Goal: Task Accomplishment & Management: Manage account settings

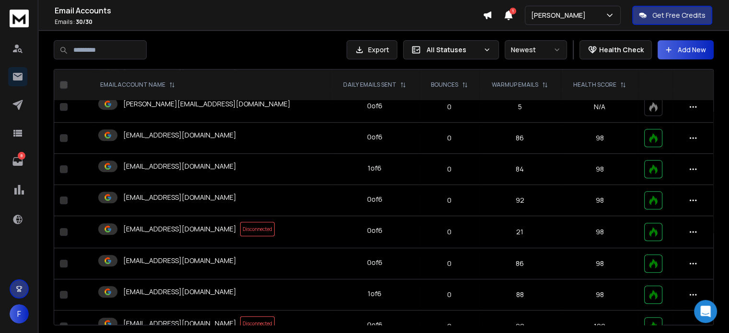
scroll to position [479, 0]
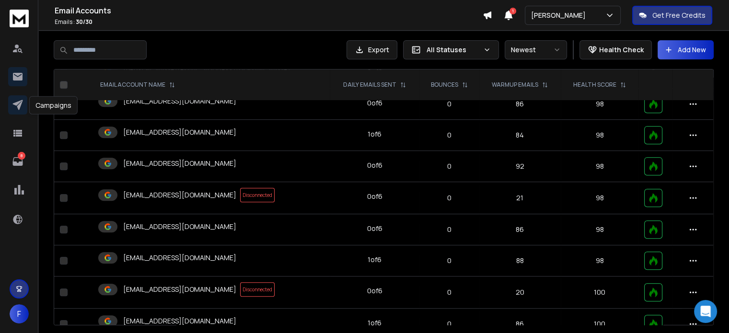
click at [25, 99] on link at bounding box center [17, 104] width 19 height 19
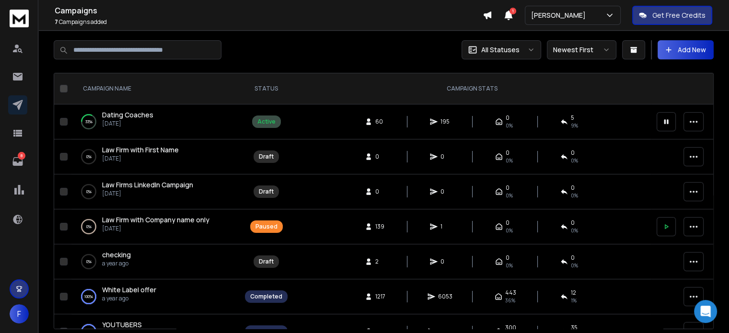
click at [117, 115] on span "Dating Coaches" at bounding box center [127, 114] width 51 height 9
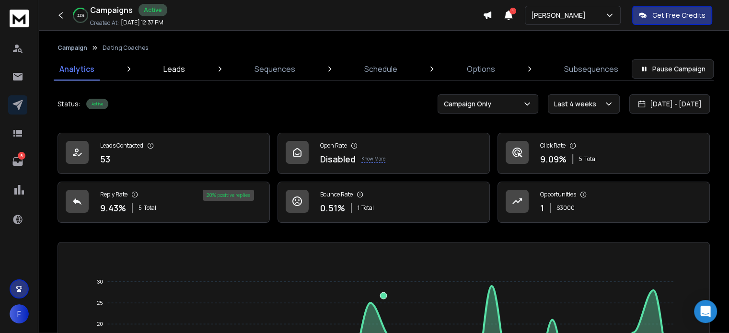
click at [180, 68] on p "Leads" at bounding box center [174, 69] width 22 height 12
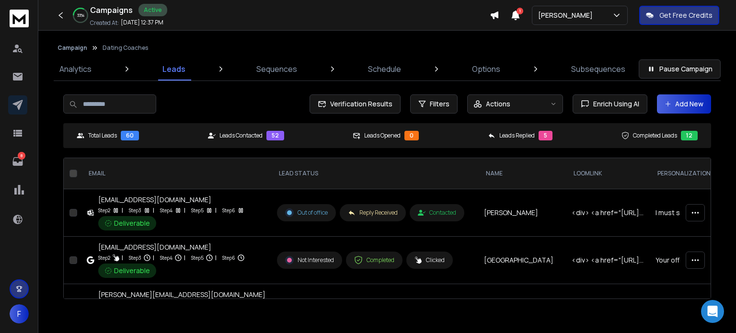
click at [684, 100] on button "Add New" at bounding box center [684, 103] width 54 height 19
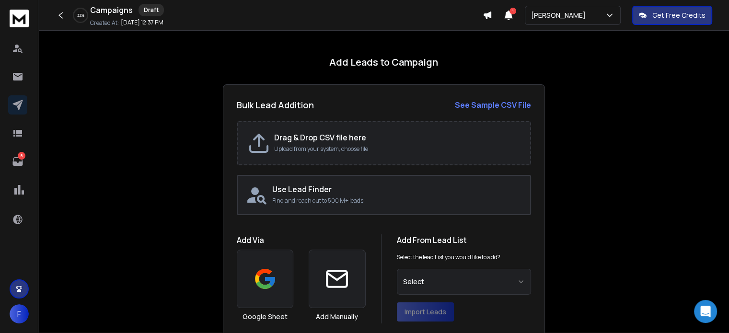
click at [281, 150] on p "Upload from your system, choose file" at bounding box center [397, 149] width 246 height 8
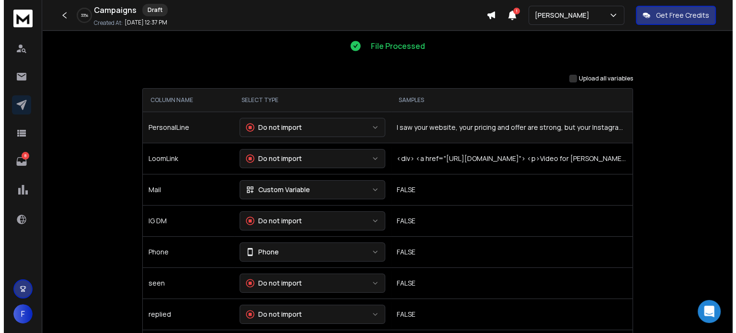
scroll to position [96, 0]
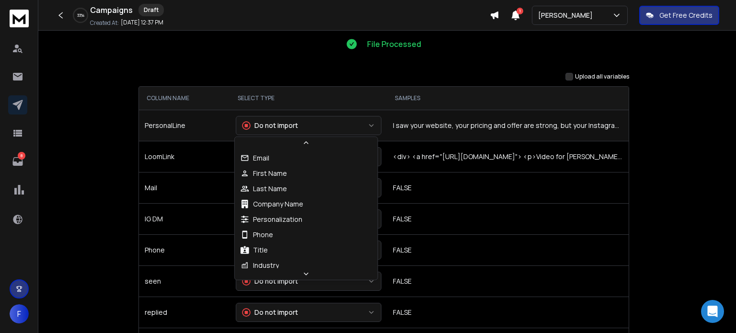
click at [339, 129] on button "Do not import" at bounding box center [309, 125] width 146 height 19
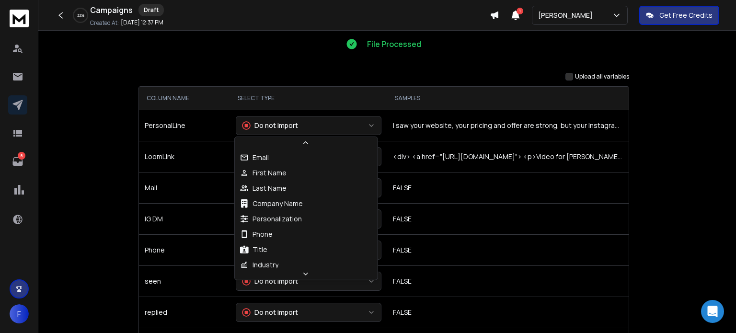
scroll to position [0, 0]
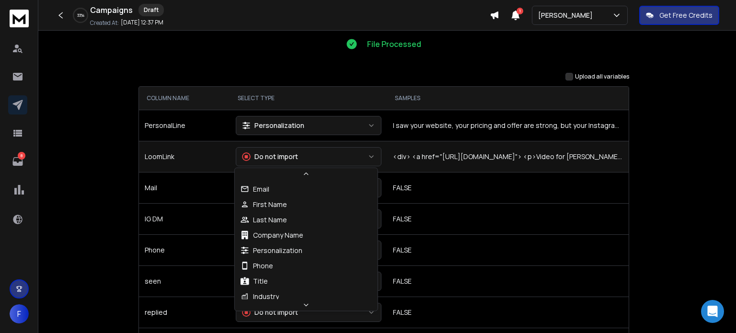
click at [337, 156] on button "Do not import" at bounding box center [309, 156] width 146 height 19
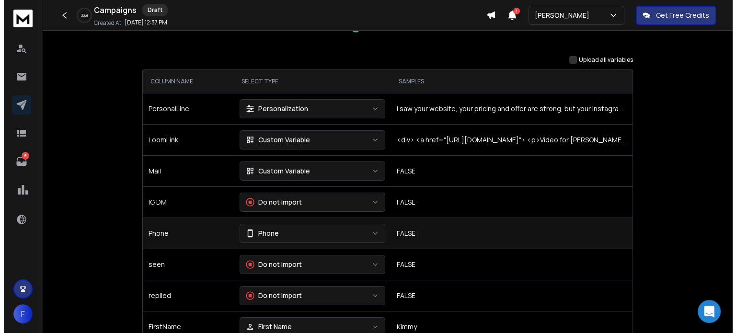
scroll to position [136, 0]
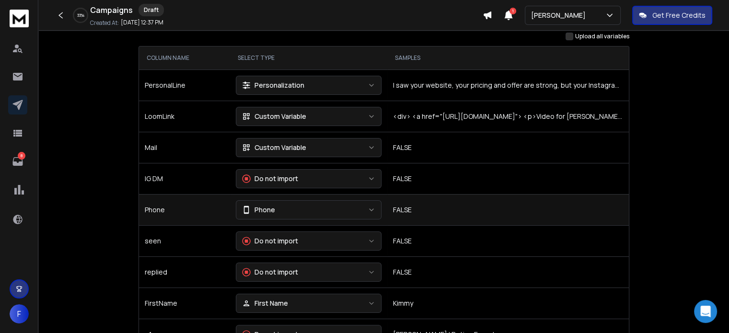
click at [347, 202] on button "Phone" at bounding box center [309, 209] width 146 height 19
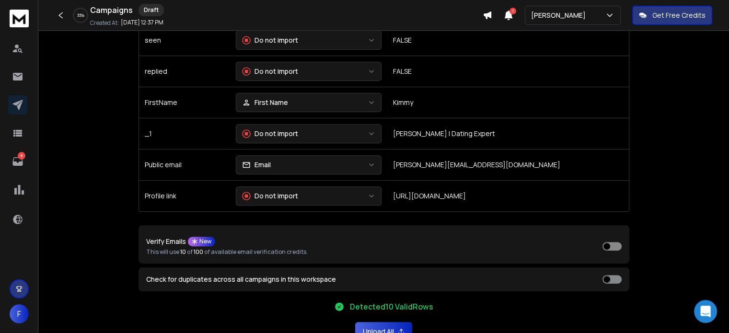
scroll to position [359, 0]
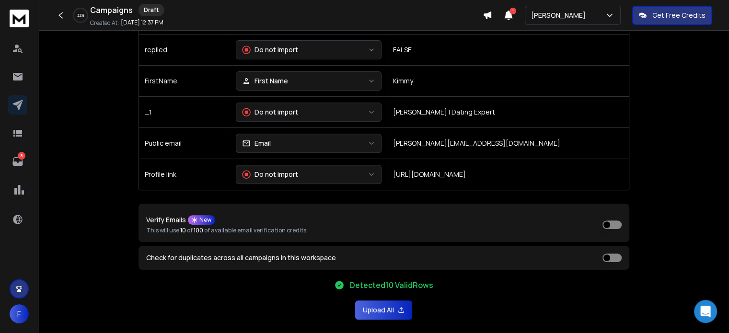
click at [613, 257] on button "Check for duplicates across all campaigns in this workspace" at bounding box center [611, 258] width 19 height 9
click at [369, 306] on button "Upload All" at bounding box center [383, 310] width 57 height 19
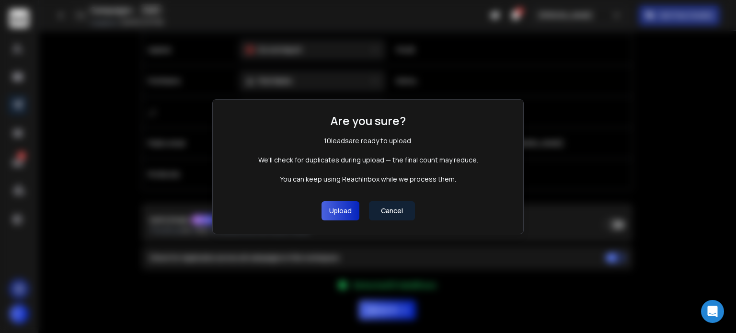
click at [338, 208] on button "Upload" at bounding box center [341, 210] width 38 height 19
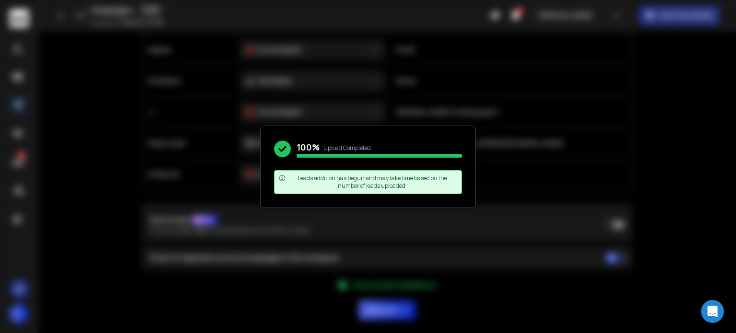
click at [156, 58] on div "100 % Upload Completed Leads addition has begun and may take time based on the …" at bounding box center [368, 166] width 736 height 333
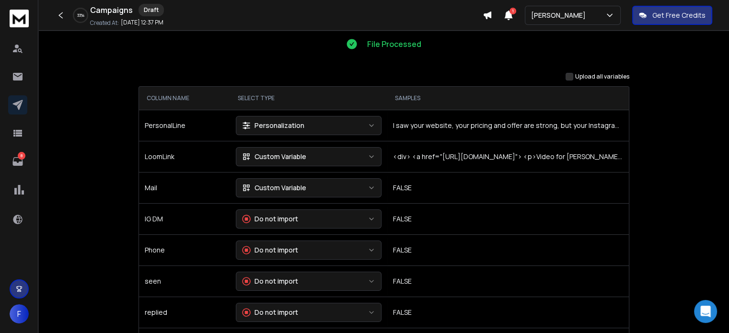
scroll to position [166, 0]
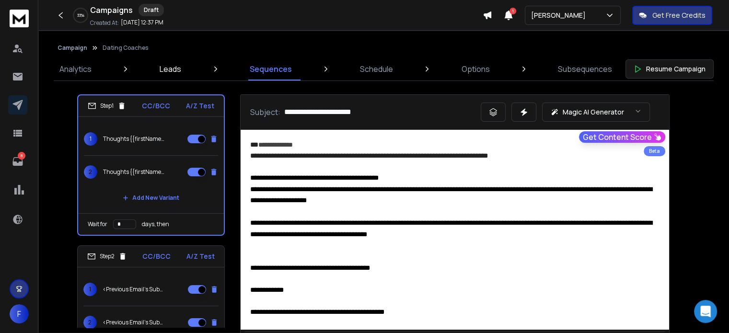
click at [173, 69] on p "Leads" at bounding box center [171, 69] width 22 height 12
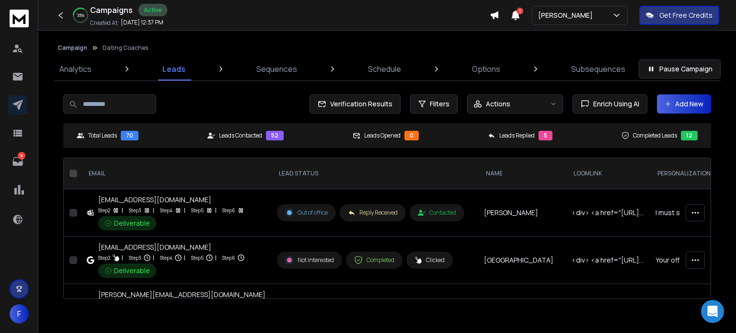
click at [138, 136] on div "70" at bounding box center [130, 136] width 18 height 10
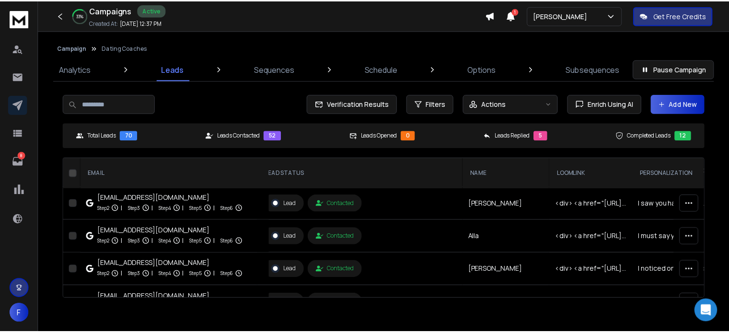
scroll to position [2277, 21]
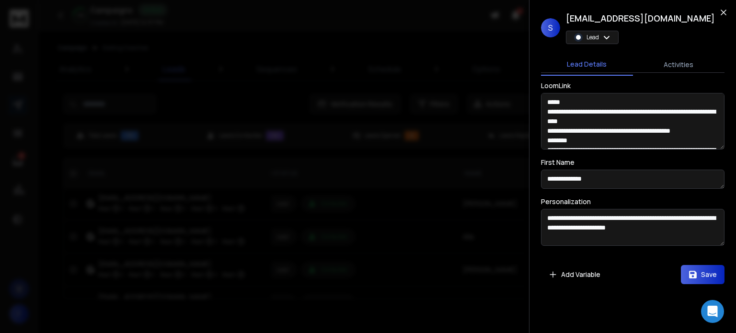
click at [725, 14] on icon "button" at bounding box center [723, 12] width 5 height 5
type textarea "**********"
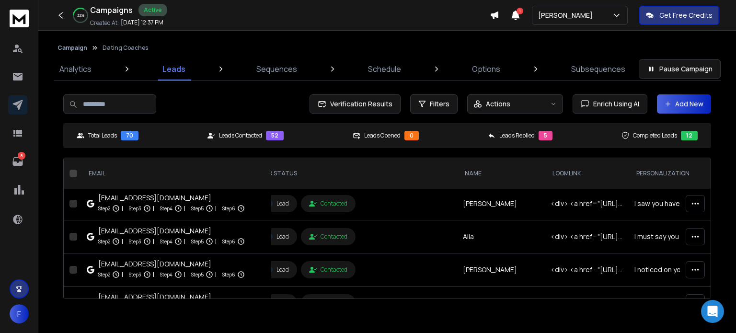
click at [725, 14] on div "33 % Campaigns Active Created At: [DATE] 12:37 PM 1 [PERSON_NAME] Get Free Cred…" at bounding box center [368, 15] width 736 height 31
click at [87, 69] on p "Analytics" at bounding box center [75, 69] width 32 height 12
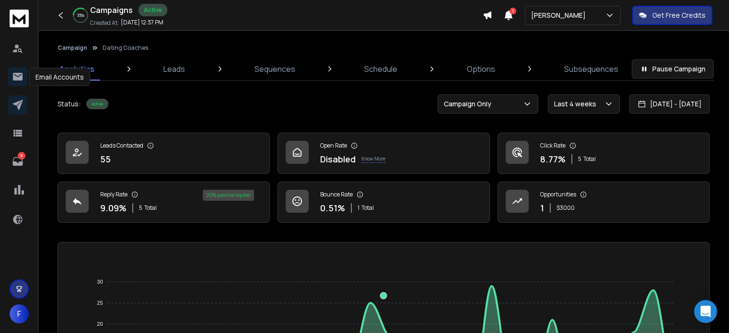
click at [16, 82] on icon at bounding box center [18, 77] width 12 height 12
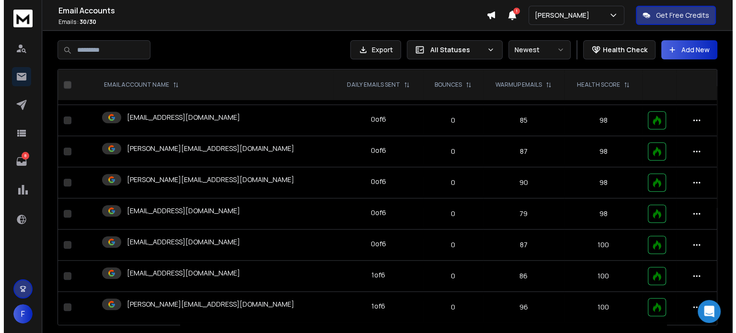
scroll to position [716, 0]
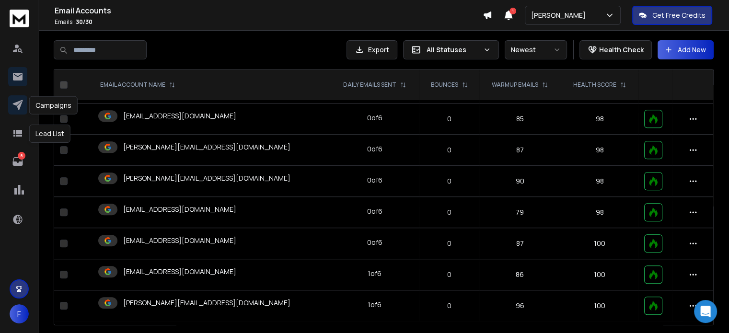
click at [16, 99] on link at bounding box center [17, 104] width 19 height 19
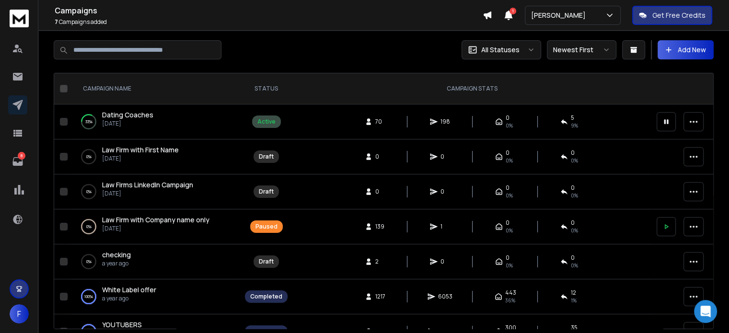
click at [126, 115] on span "Dating Coaches" at bounding box center [127, 114] width 51 height 9
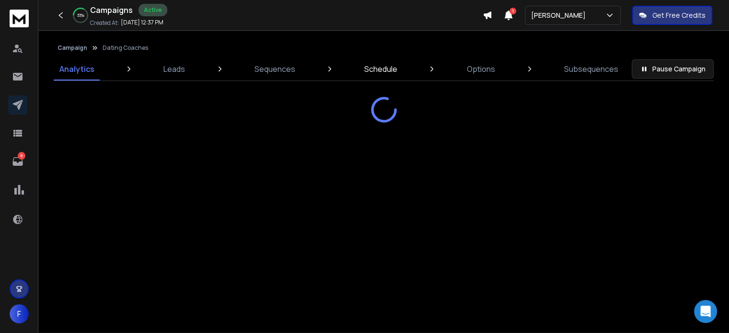
click at [380, 73] on p "Schedule" at bounding box center [380, 69] width 33 height 12
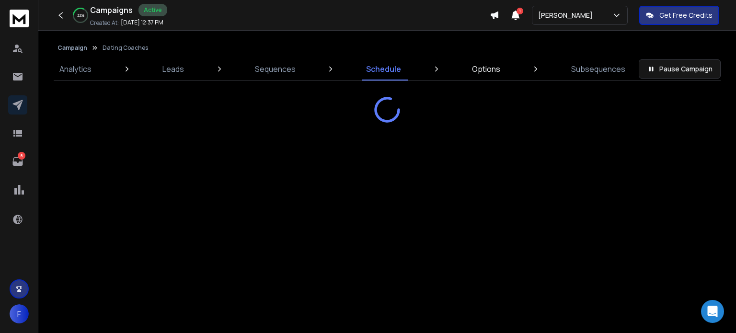
click at [475, 73] on p "Options" at bounding box center [486, 69] width 28 height 12
select select "**********"
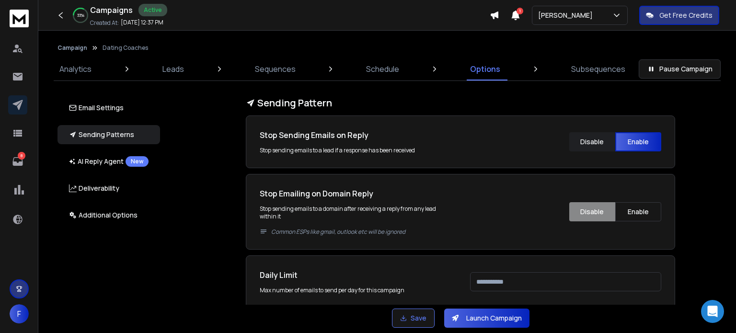
scroll to position [383, 0]
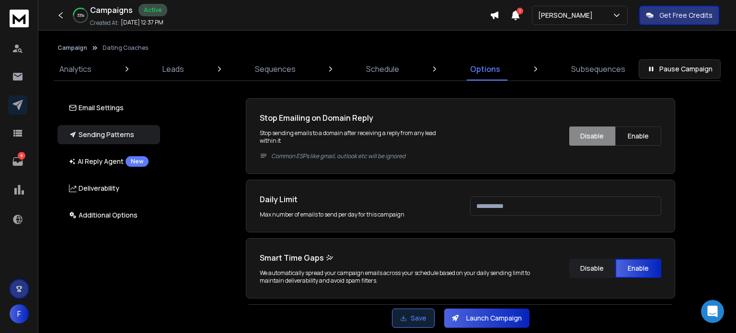
click at [409, 318] on button "Save" at bounding box center [413, 318] width 43 height 19
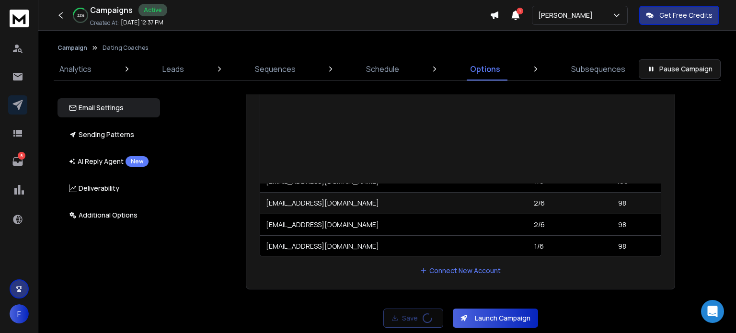
scroll to position [96, 0]
